Goal: Task Accomplishment & Management: Manage account settings

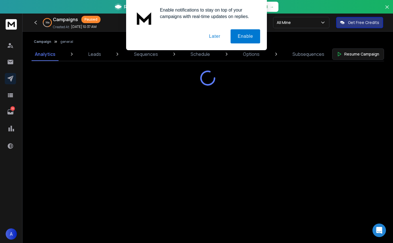
click at [217, 37] on button "Later" at bounding box center [214, 36] width 25 height 14
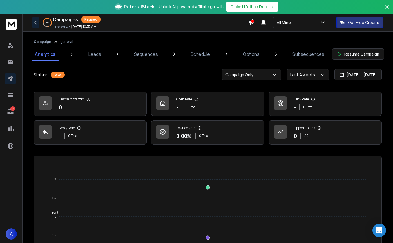
click at [33, 22] on icon at bounding box center [35, 22] width 5 height 5
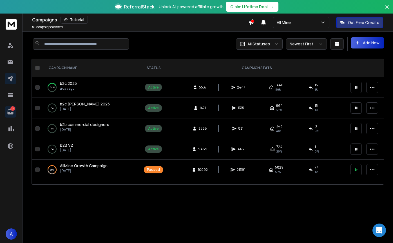
click at [15, 111] on link "13" at bounding box center [10, 111] width 11 height 11
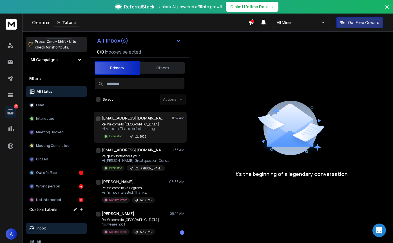
click at [161, 129] on div "Re: Welcome to Rush Hollow Hi Messiah, That’s perfect — spring Interested b2c 2…" at bounding box center [143, 130] width 83 height 17
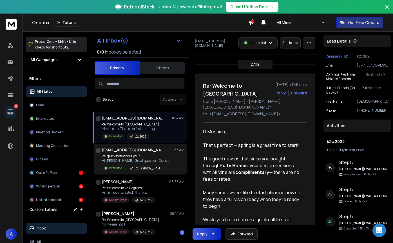
click at [166, 161] on p "Hi [PERSON_NAME], Great question! Our complimentary" at bounding box center [136, 160] width 68 height 5
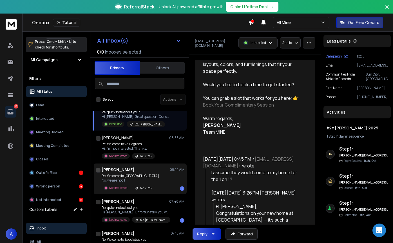
scroll to position [54, 0]
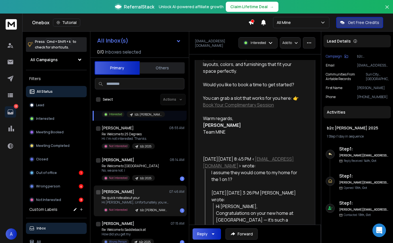
click at [160, 197] on p "Re: quick note about your" at bounding box center [136, 197] width 68 height 5
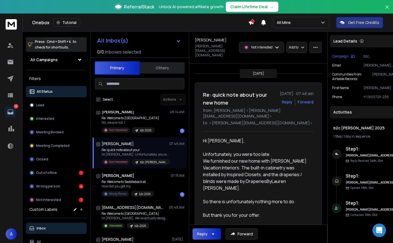
scroll to position [103, 0]
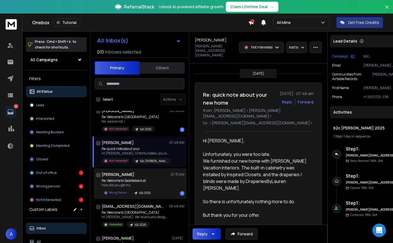
click at [168, 187] on div "Re: Welcome to Saddleback at How did you get my Wrong Person b2c 2025 1" at bounding box center [143, 186] width 83 height 17
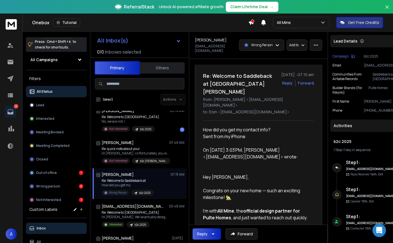
scroll to position [0, 0]
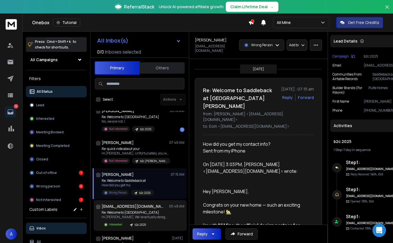
click at [157, 211] on p "Re: Welcome to [GEOGRAPHIC_DATA]" at bounding box center [136, 212] width 68 height 5
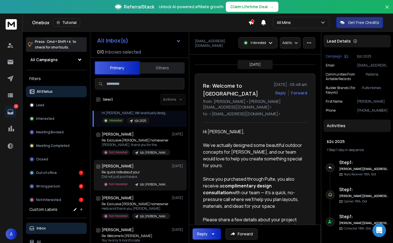
click at [160, 176] on p "Did not just purchase a" at bounding box center [136, 176] width 68 height 5
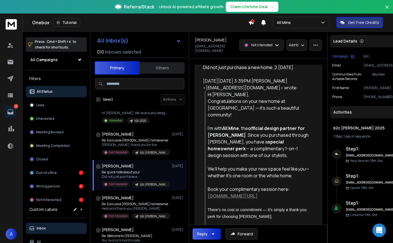
scroll to position [70, 0]
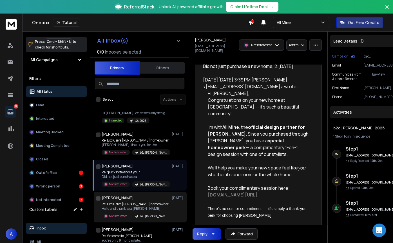
click at [160, 208] on p "Hello and thank you [PERSON_NAME]" at bounding box center [136, 208] width 68 height 5
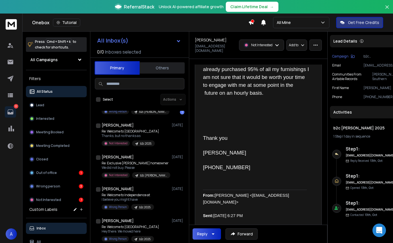
scroll to position [506, 0]
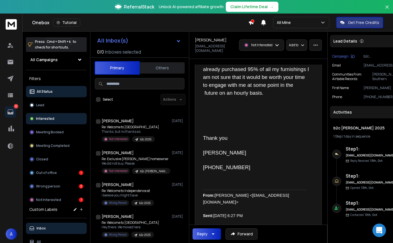
click at [50, 119] on p "Interested" at bounding box center [45, 118] width 18 height 5
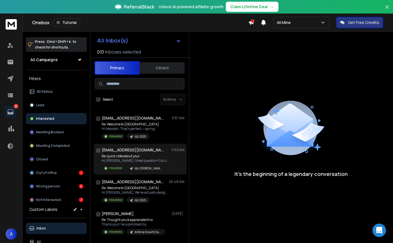
click at [170, 165] on div "Re: quick note about your Hi [PERSON_NAME], Great question! Our complimentary I…" at bounding box center [143, 162] width 83 height 17
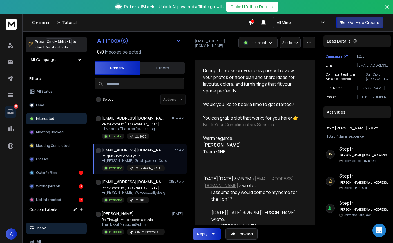
scroll to position [96, 0]
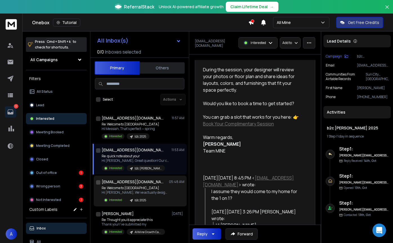
click at [165, 192] on div "Re: Welcome to Paldona Hi [PERSON_NAME], We’ve actually designed some Intereste…" at bounding box center [143, 193] width 83 height 17
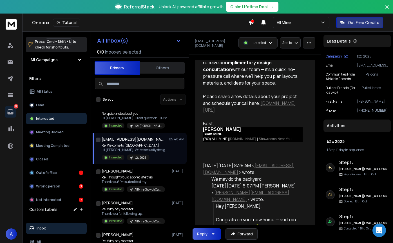
scroll to position [48, 0]
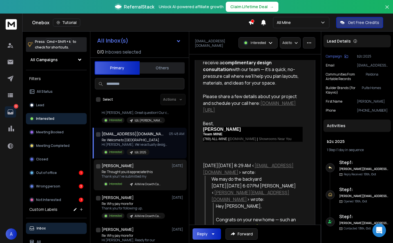
click at [165, 172] on div "Re: Thought you’d appreciate this Thank you! I've submitted my Interested AllMi…" at bounding box center [143, 177] width 83 height 17
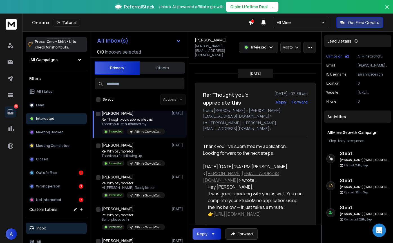
scroll to position [103, 0]
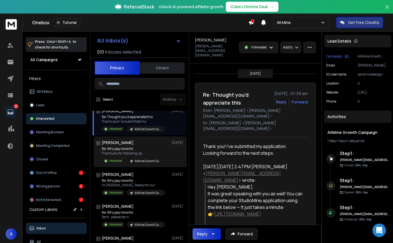
click at [156, 151] on p "Thank you for following up," at bounding box center [133, 153] width 63 height 5
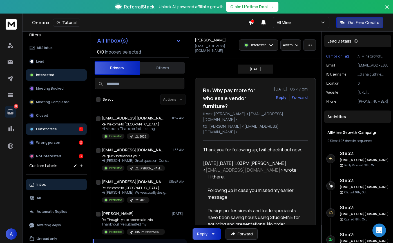
scroll to position [0, 0]
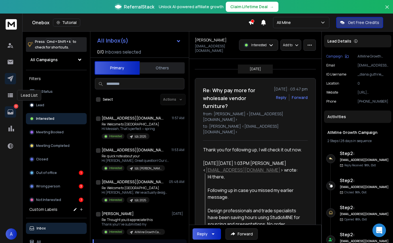
click at [10, 76] on icon at bounding box center [10, 79] width 6 height 6
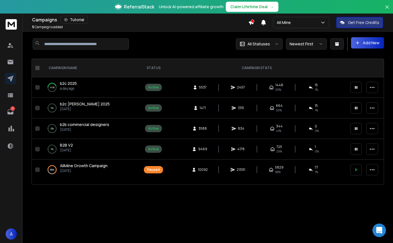
click at [93, 87] on div "44 % b2c 2025 a day ago" at bounding box center [91, 88] width 87 height 14
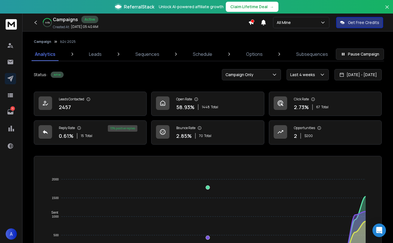
click at [104, 105] on link "Leads Contacted 2457" at bounding box center [90, 103] width 113 height 24
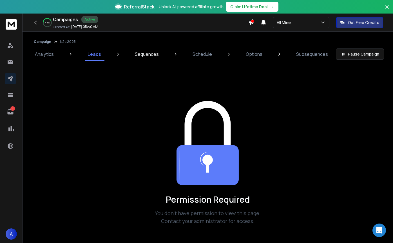
click at [151, 56] on p "Sequences" at bounding box center [147, 54] width 24 height 7
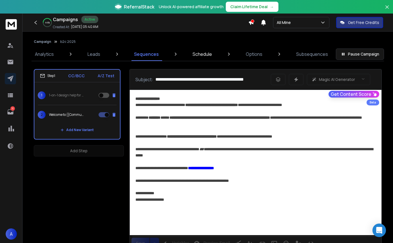
click at [204, 55] on p "Schedule" at bounding box center [202, 54] width 19 height 7
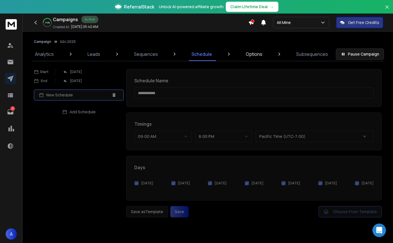
click at [262, 54] on p "Options" at bounding box center [254, 54] width 17 height 7
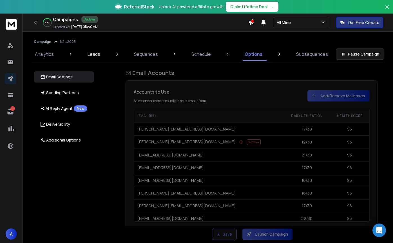
click at [95, 55] on p "Leads" at bounding box center [94, 54] width 13 height 7
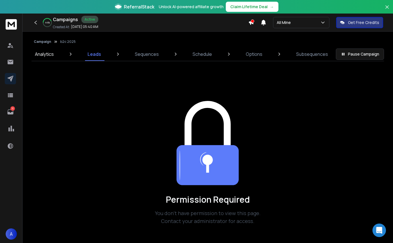
click at [52, 53] on p "Analytics" at bounding box center [44, 54] width 19 height 7
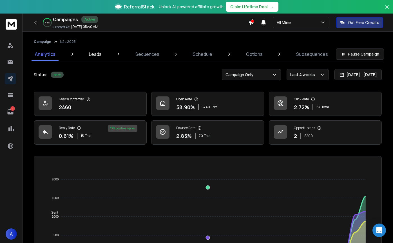
click at [89, 55] on link "Leads" at bounding box center [95, 54] width 19 height 14
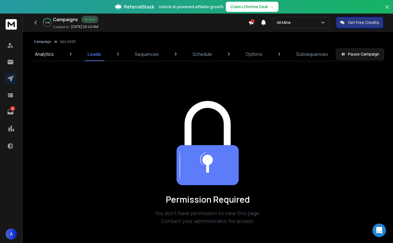
click at [53, 53] on p "Analytics" at bounding box center [44, 54] width 19 height 7
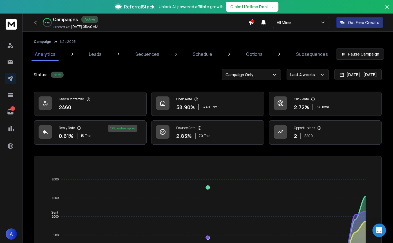
click at [174, 151] on div "Leads Contacted 2460 Open Rate 58.90 % 1449 Total Click Rate 2.72 % 67 Total Re…" at bounding box center [208, 224] width 348 height 266
click at [35, 24] on icon at bounding box center [35, 22] width 5 height 5
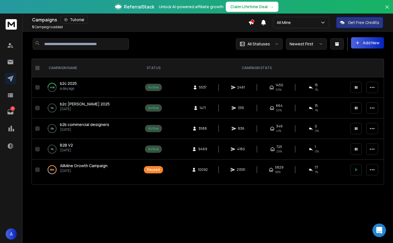
click at [73, 102] on span "b2c [PERSON_NAME] 2025" at bounding box center [85, 103] width 50 height 5
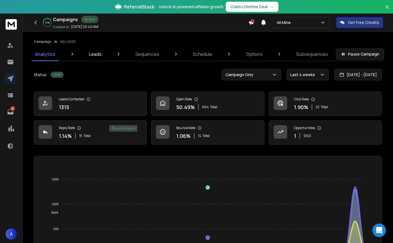
click at [97, 55] on p "Leads" at bounding box center [95, 54] width 13 height 7
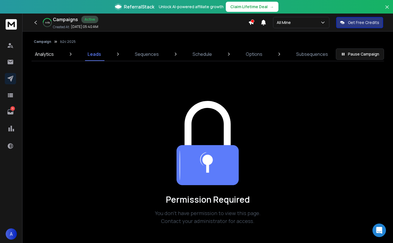
click at [50, 54] on p "Analytics" at bounding box center [44, 54] width 19 height 7
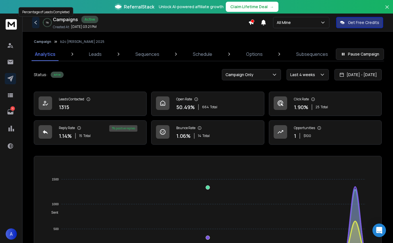
click at [35, 23] on icon at bounding box center [35, 23] width 2 height 4
